Goal: Communication & Community: Answer question/provide support

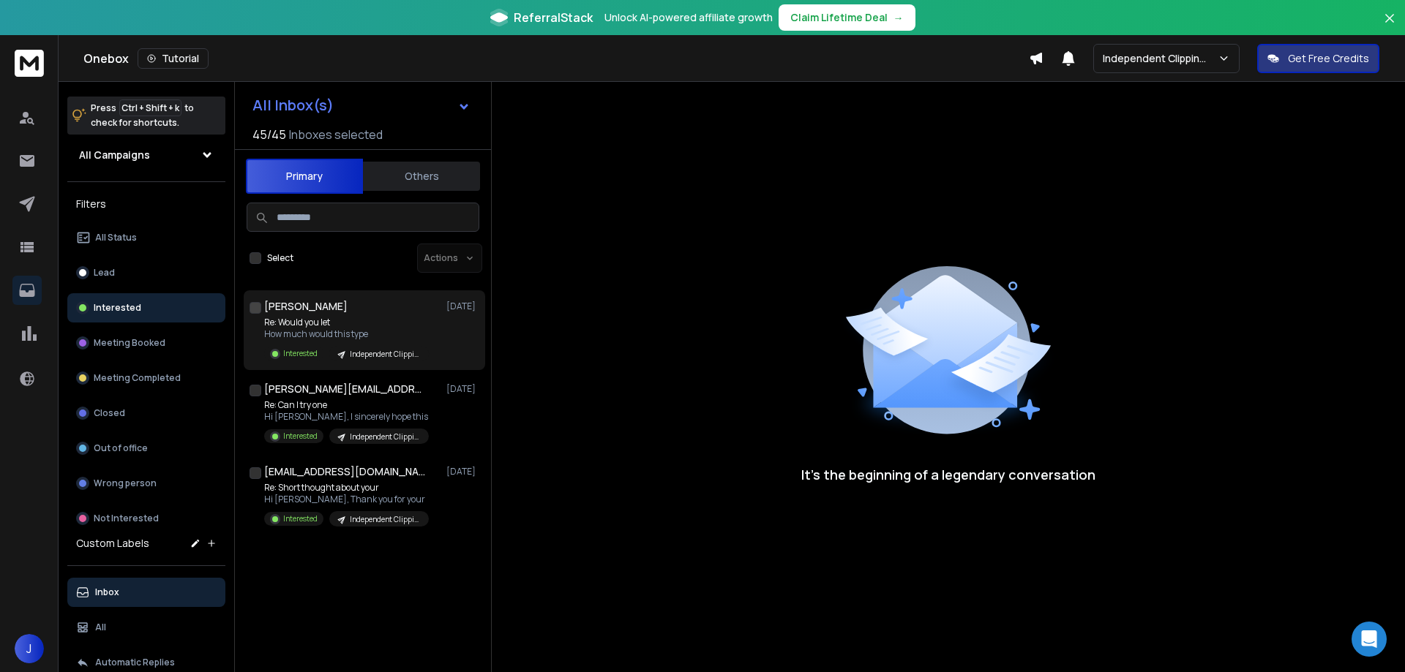
click at [317, 316] on div "[PERSON_NAME] [DATE] Re: Would you let How much would this type Interested Inde…" at bounding box center [371, 330] width 215 height 62
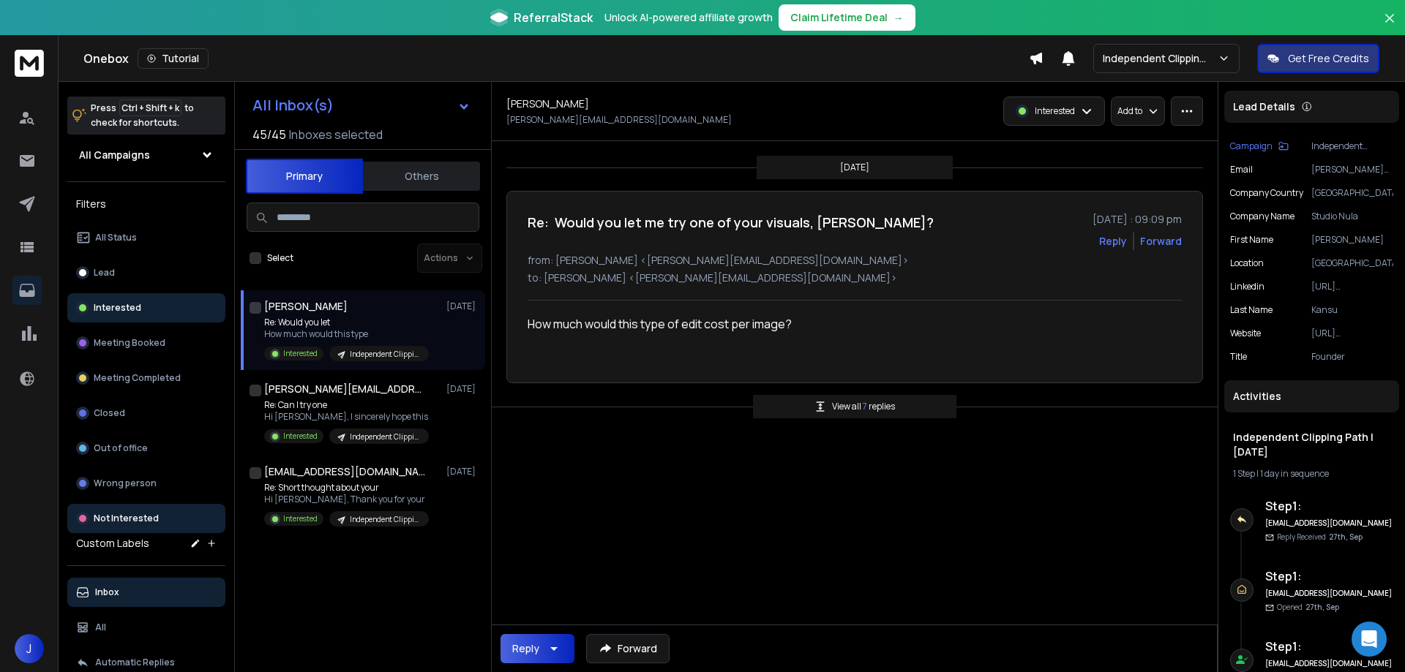
click at [112, 520] on p "Not Interested" at bounding box center [126, 519] width 65 height 12
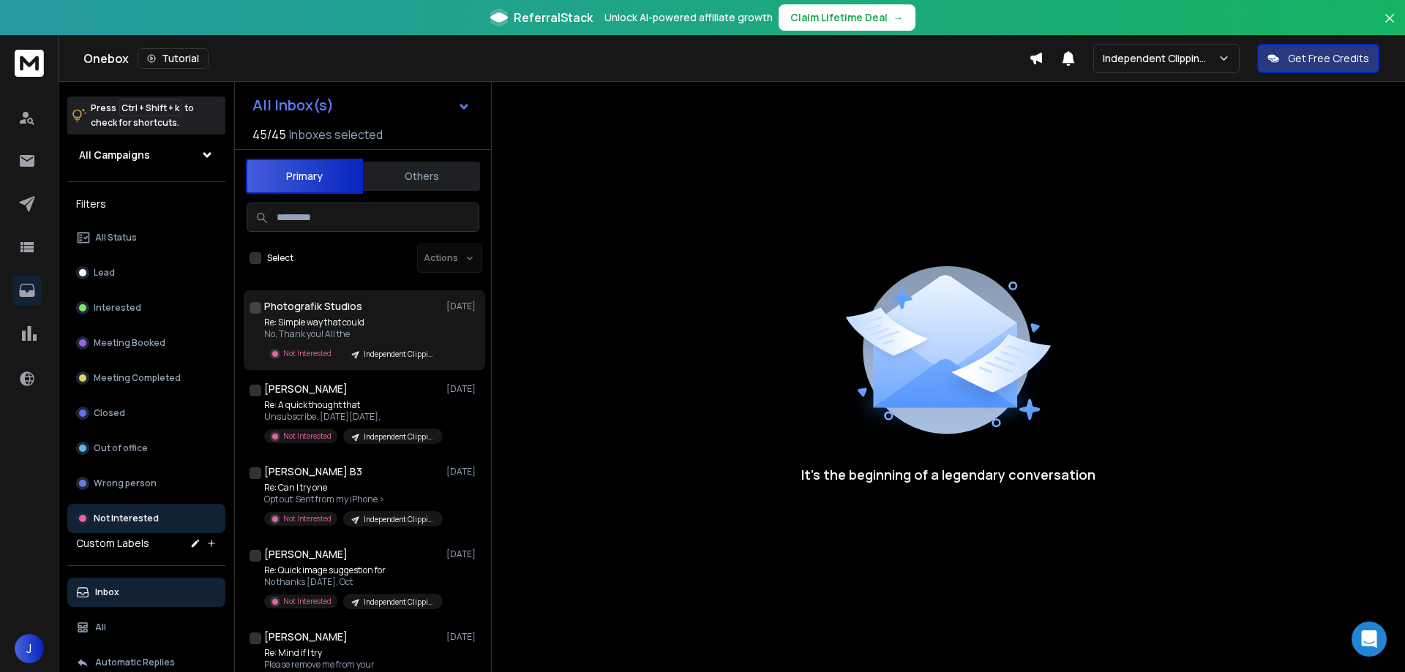
click at [329, 320] on p "Re: Simple way that could" at bounding box center [352, 323] width 176 height 12
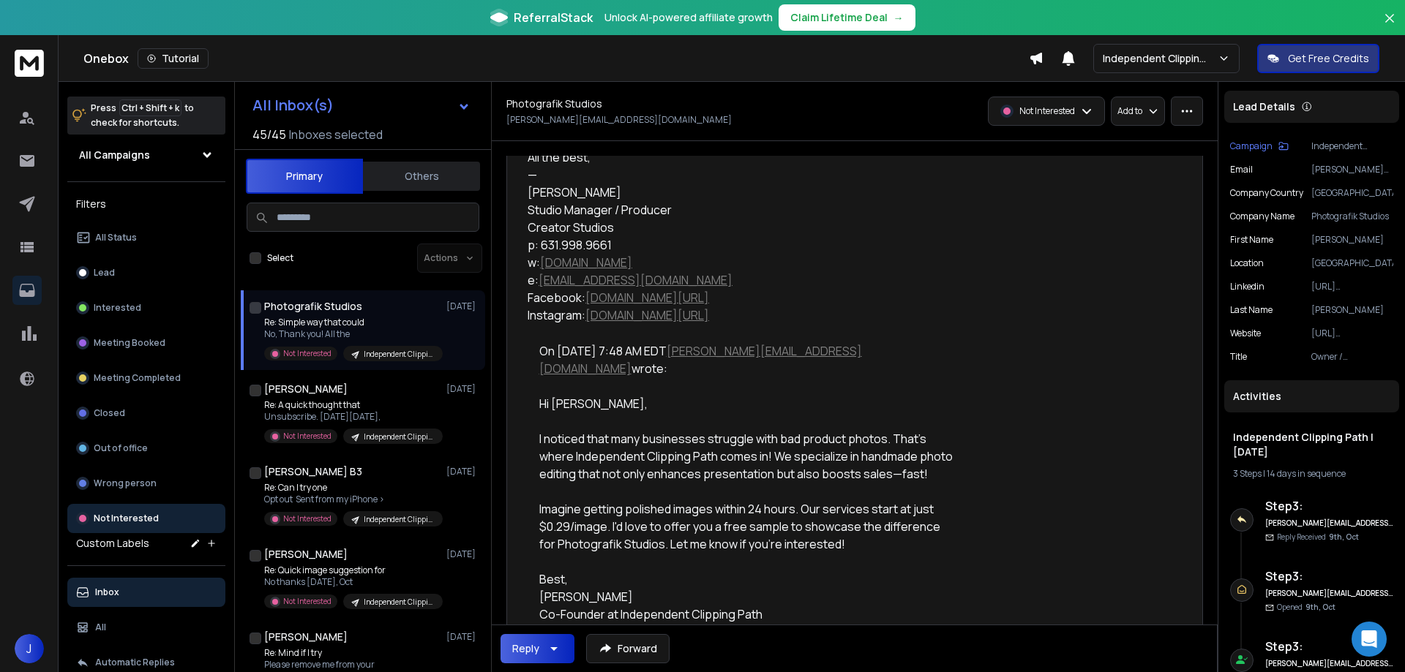
scroll to position [366, 0]
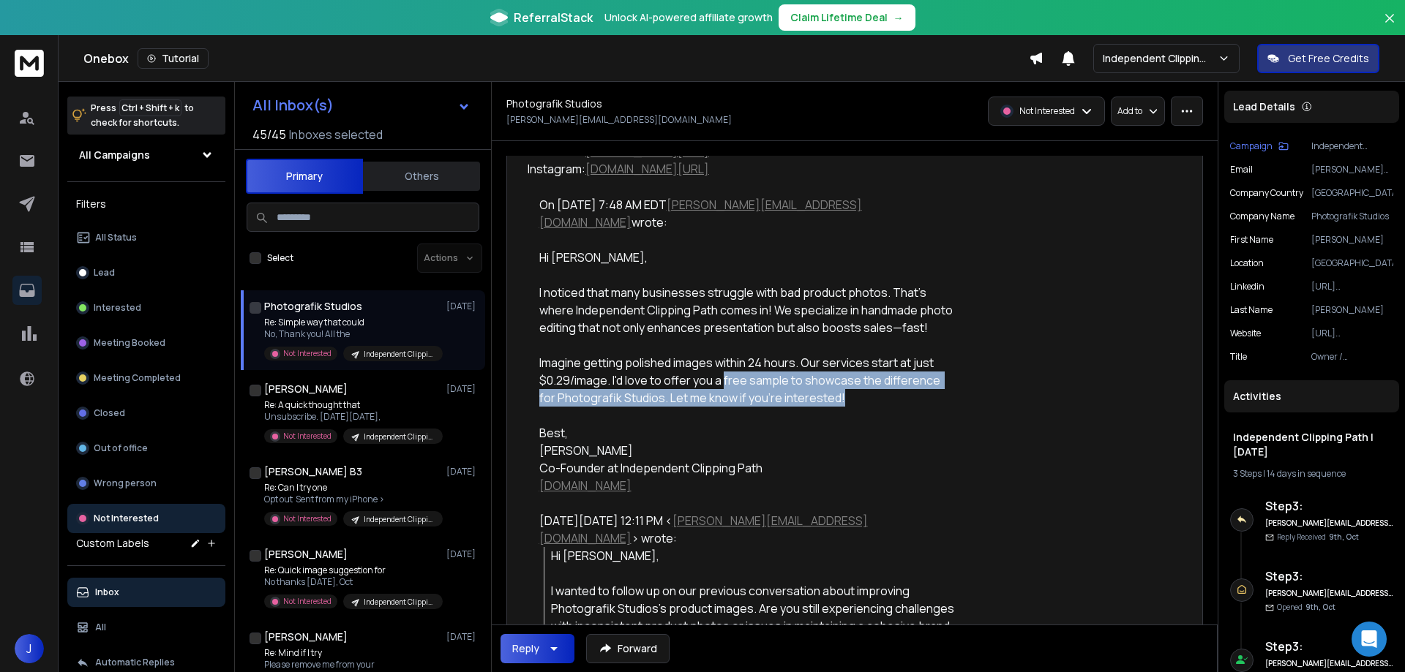
drag, startPoint x: 836, startPoint y: 401, endPoint x: 724, endPoint y: 372, distance: 114.8
click at [724, 372] on div "Imagine getting polished images within 24 hours. Our services start at just $0.…" at bounding box center [747, 380] width 416 height 53
click at [816, 386] on div "Imagine getting polished images within 24 hours. Our services start at just $0.…" at bounding box center [747, 380] width 416 height 53
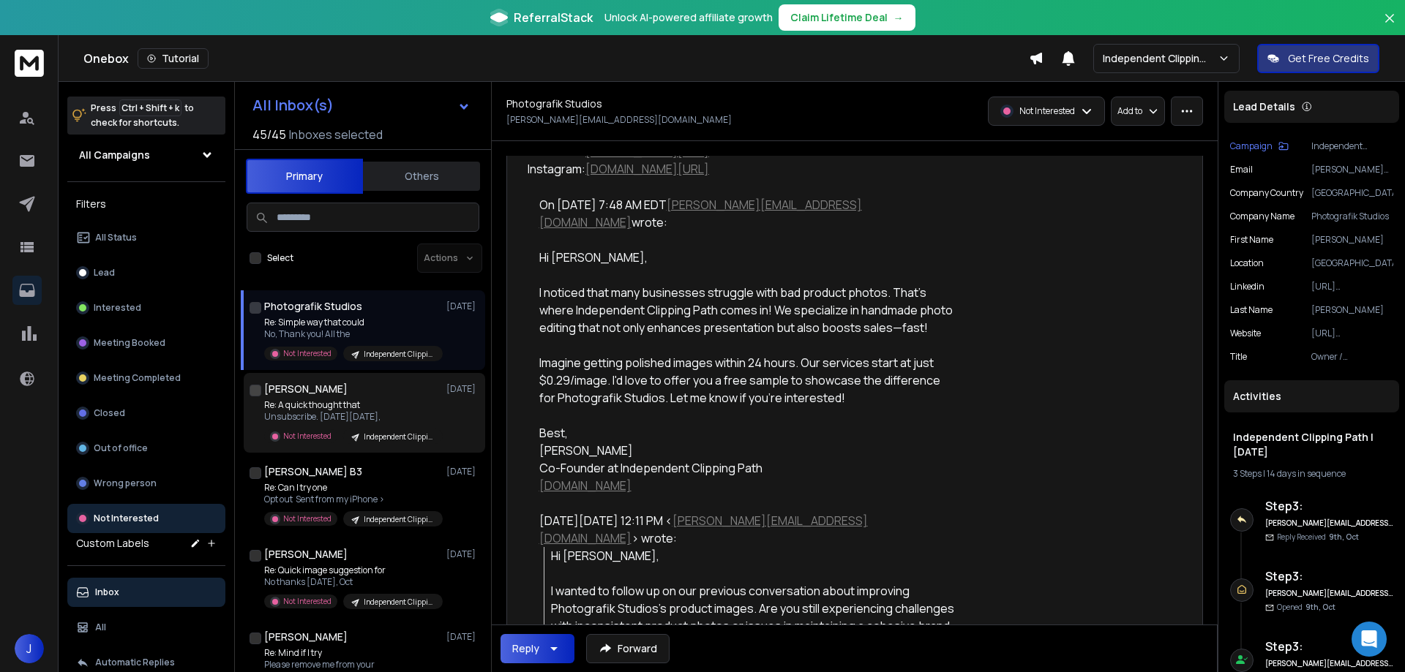
click at [379, 408] on p "Re: A quick thought that" at bounding box center [352, 406] width 176 height 12
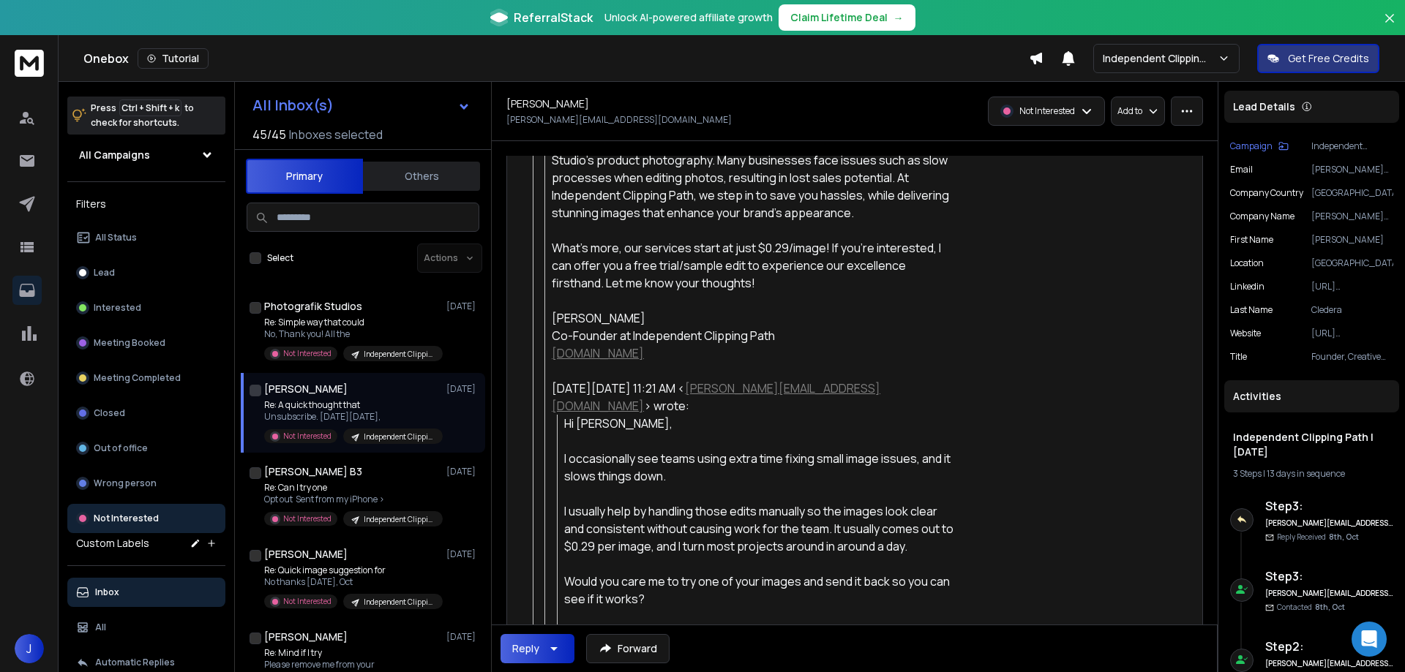
scroll to position [659, 0]
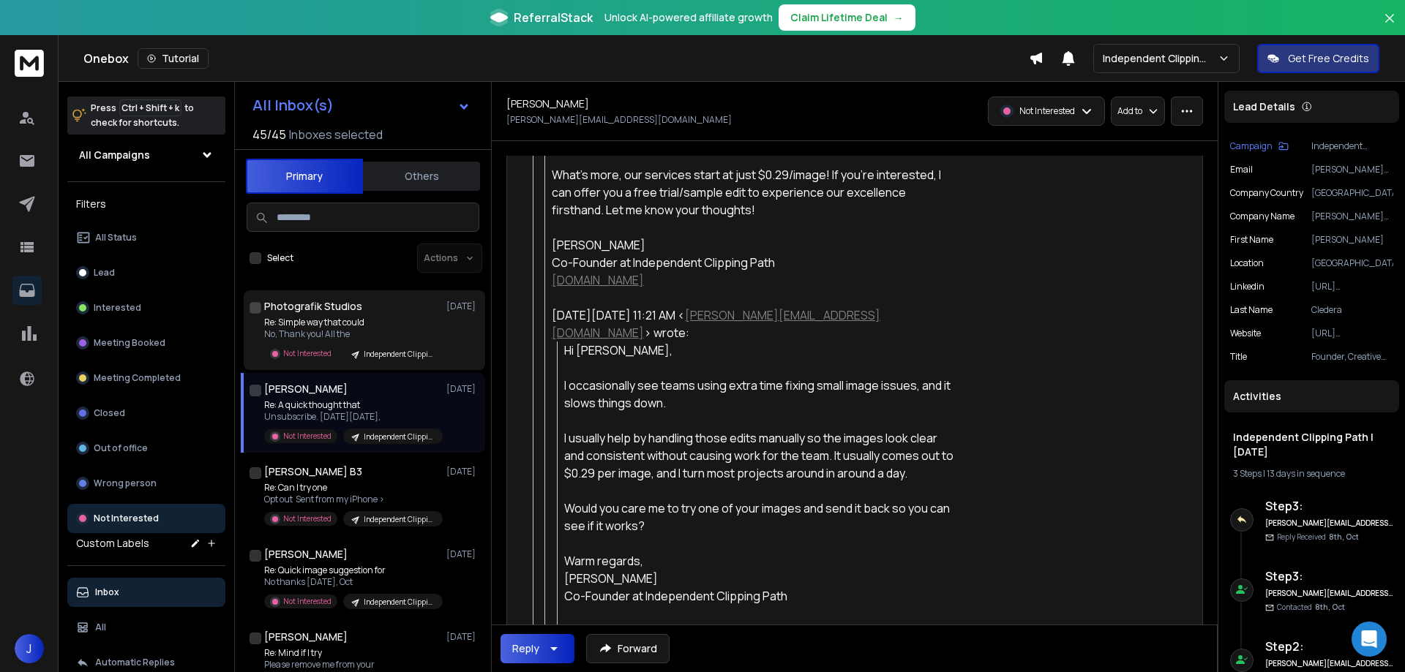
click at [367, 307] on div "Photografik Studios [DATE]" at bounding box center [371, 306] width 215 height 15
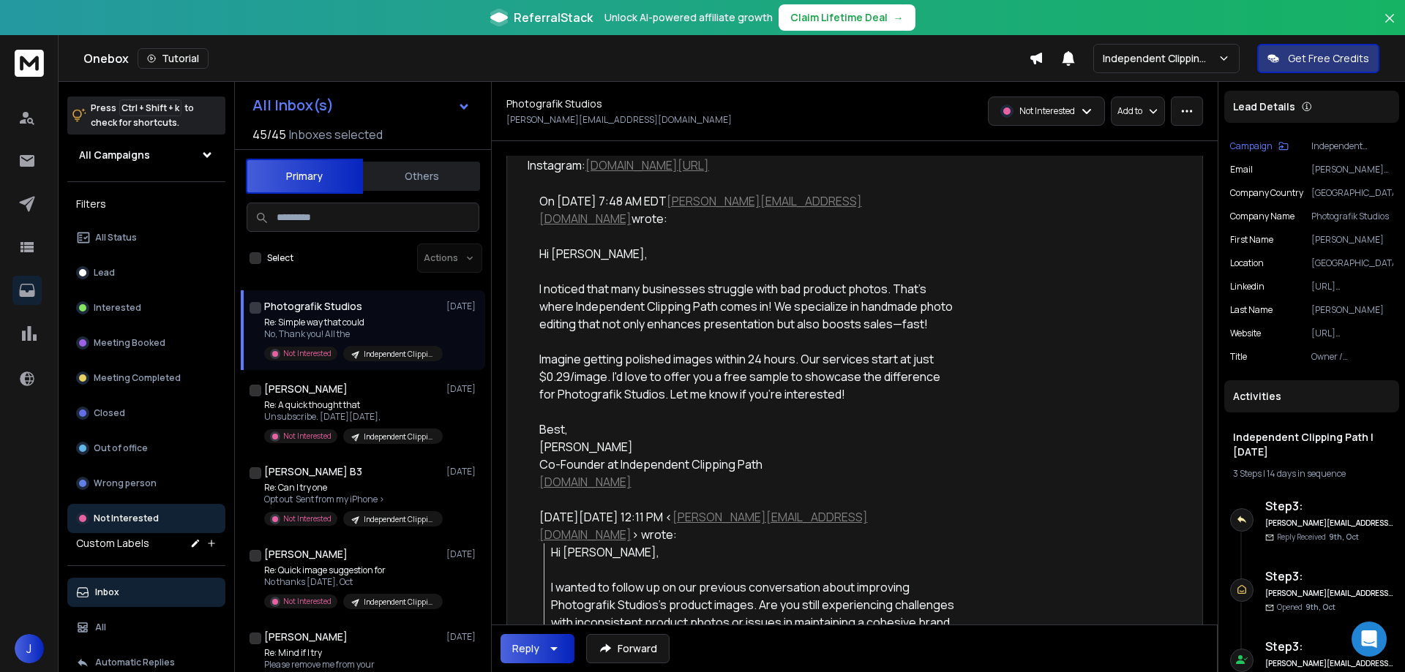
scroll to position [366, 0]
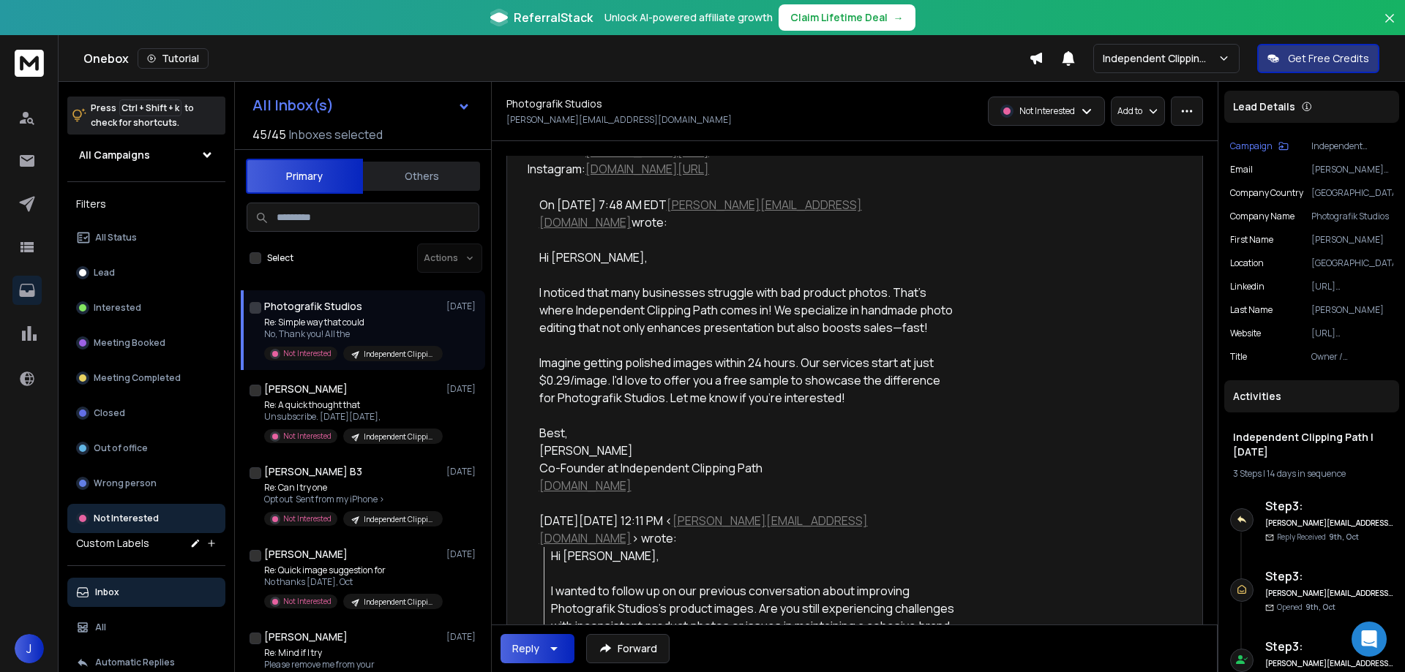
click at [329, 324] on p "Re: Simple way that could" at bounding box center [352, 323] width 176 height 12
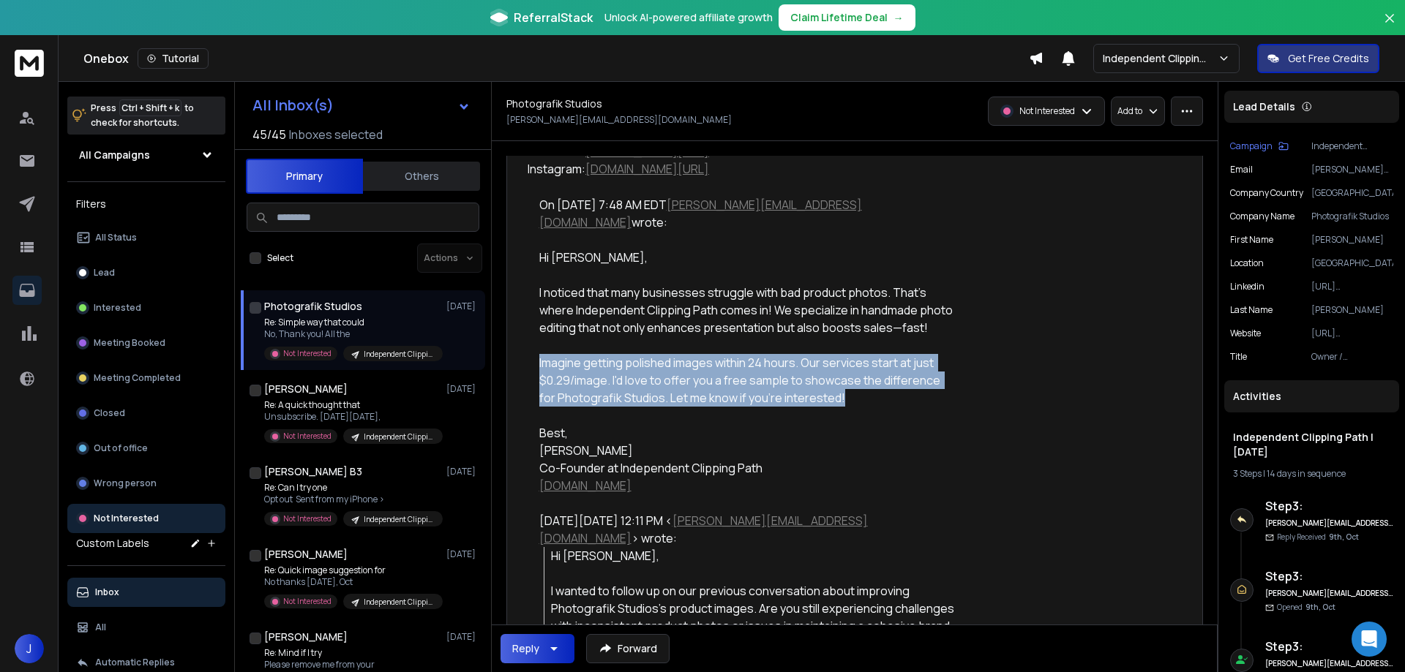
drag, startPoint x: 833, startPoint y: 399, endPoint x: 535, endPoint y: 359, distance: 301.1
copy div "Imagine getting polished images within 24 hours. Our services start at just $0.…"
click at [102, 307] on p "Interested" at bounding box center [118, 308] width 48 height 12
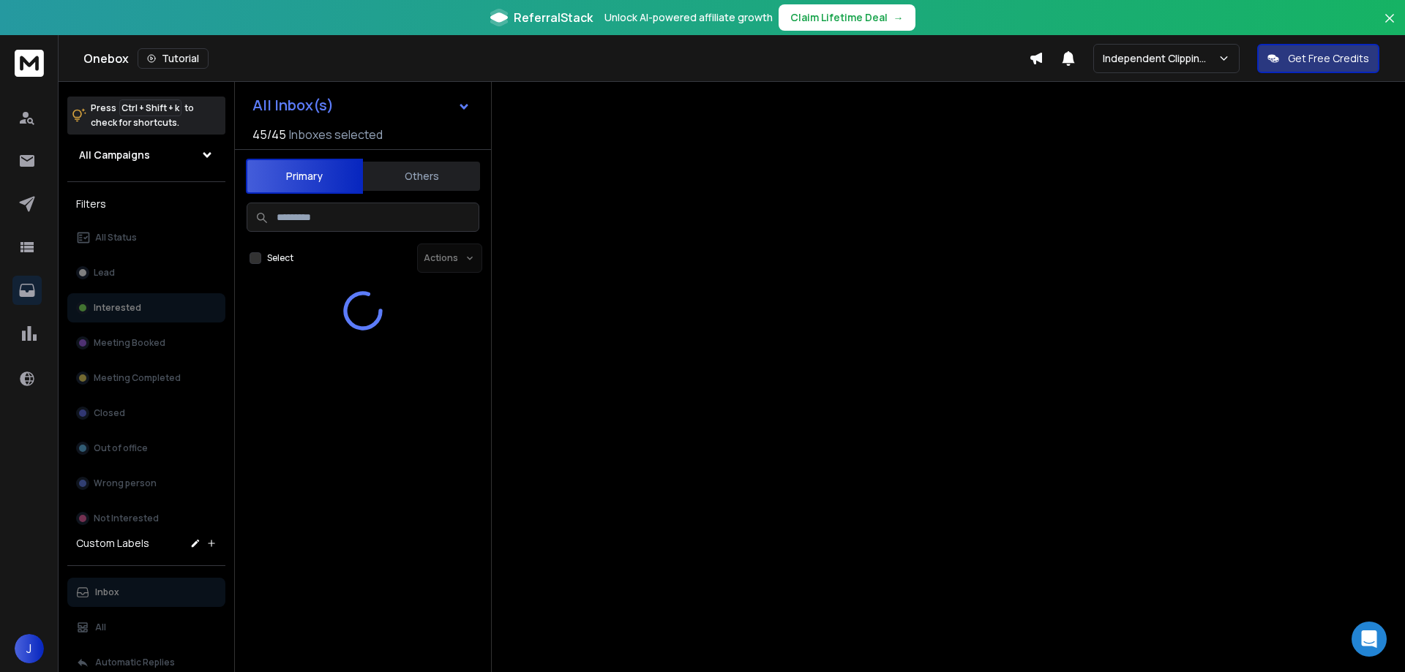
scroll to position [0, 0]
